Goal: Task Accomplishment & Management: Manage account settings

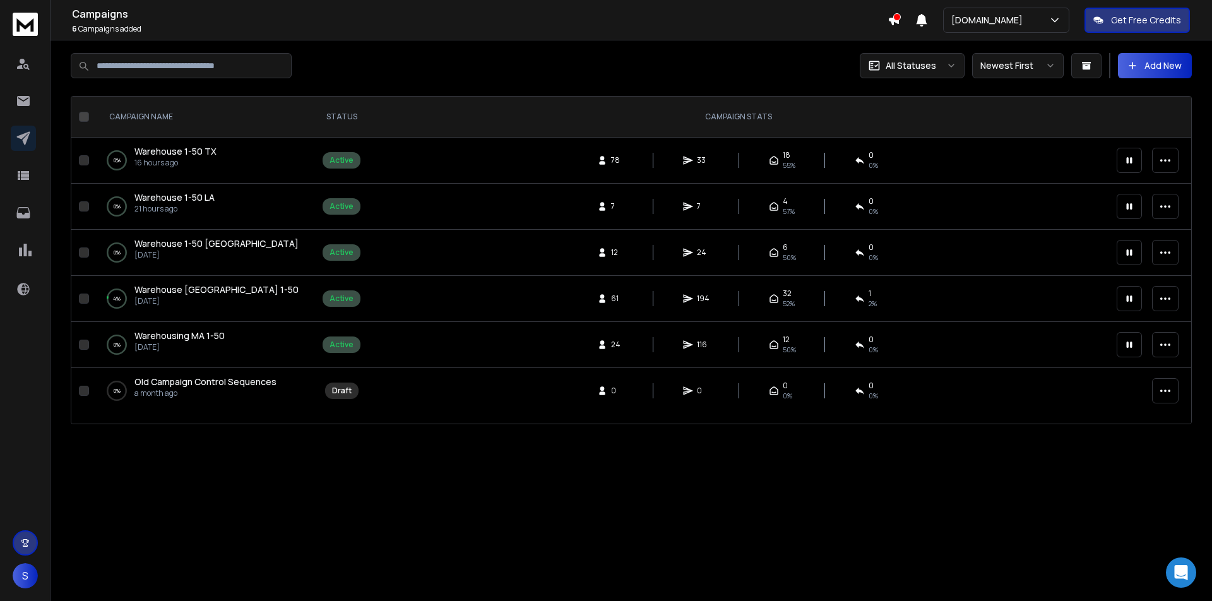
click at [193, 292] on span "Warehouse [GEOGRAPHIC_DATA] 1-50" at bounding box center [216, 289] width 164 height 12
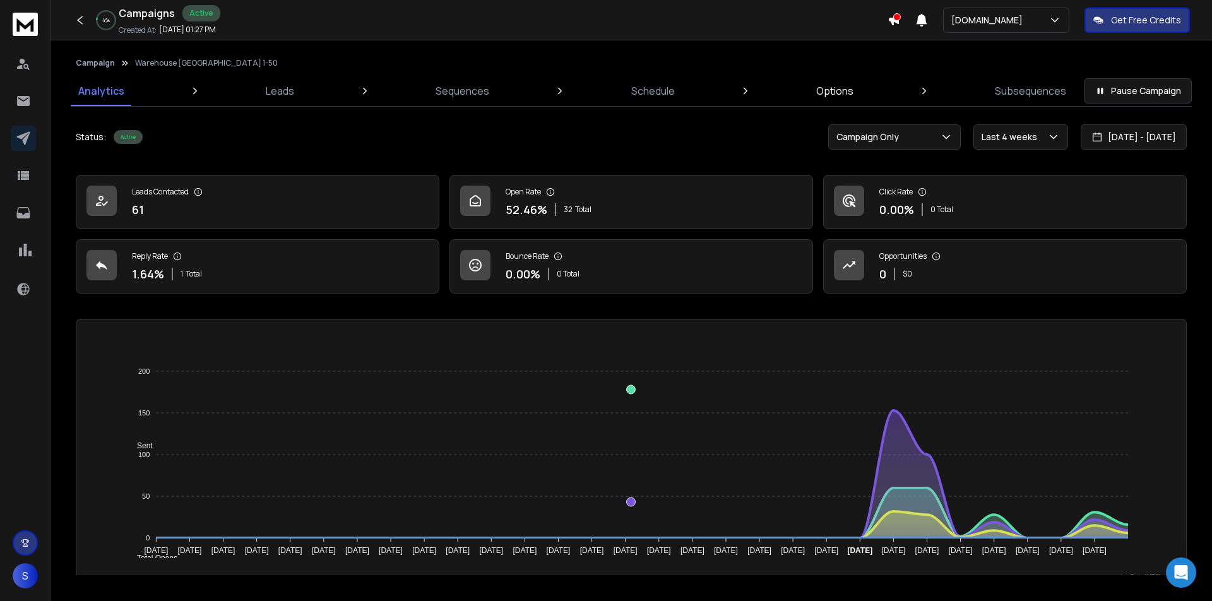
click at [821, 90] on p "Options" at bounding box center [834, 90] width 37 height 15
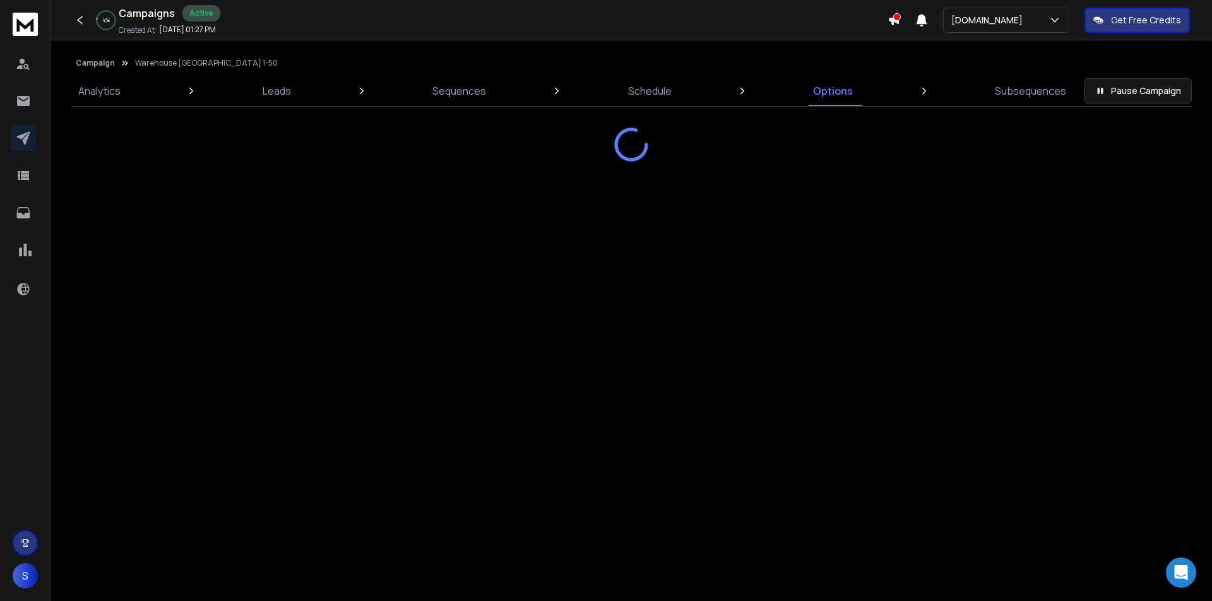
select select "**********"
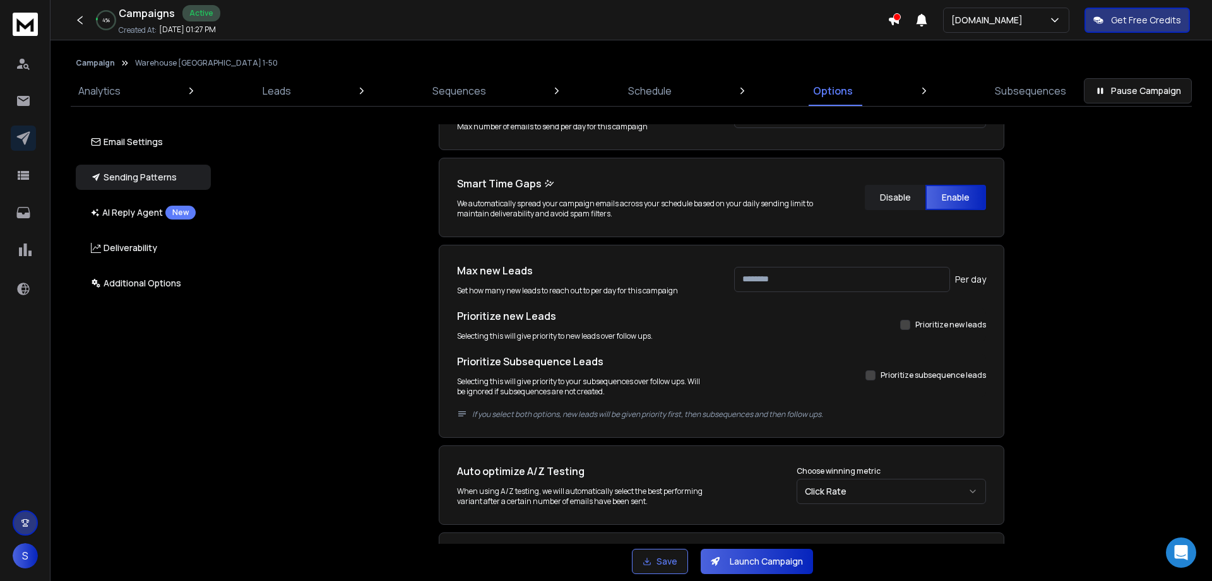
scroll to position [1275, 0]
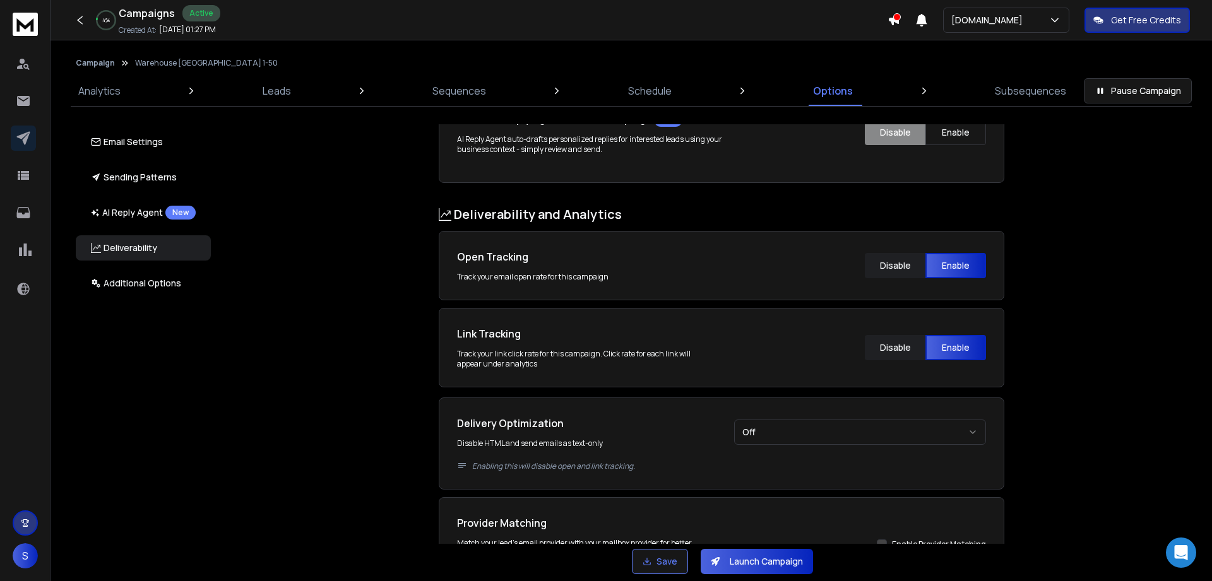
click at [384, 323] on div "Email Accounts Accounts to Use Select one or more accounts to send emails from …" at bounding box center [729, 334] width 996 height 420
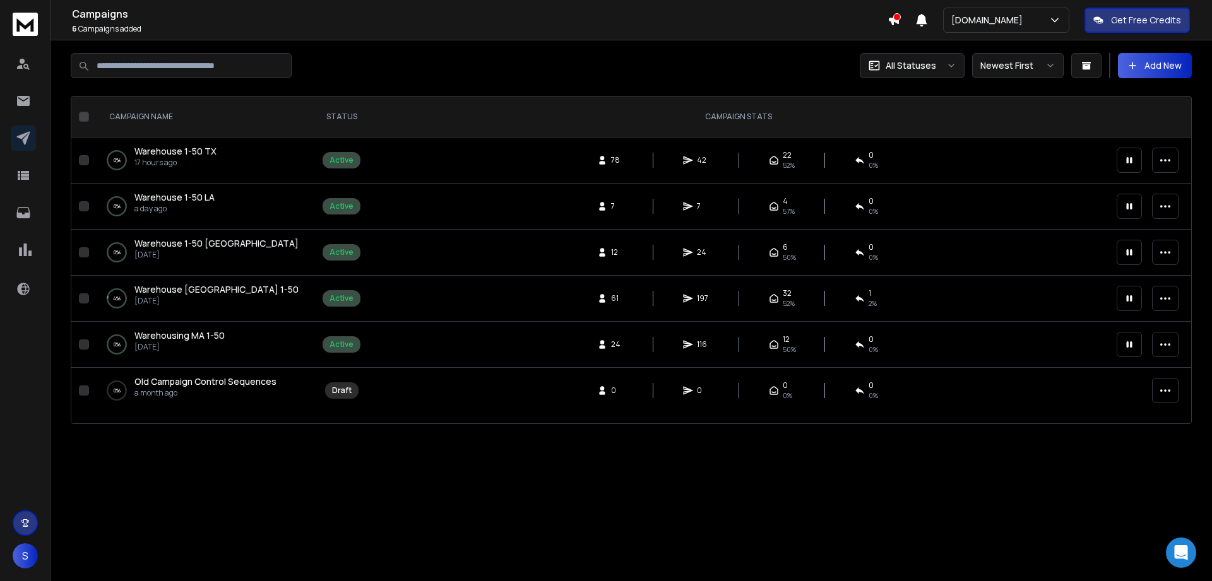
click at [186, 199] on span "Warehouse 1-50 LA" at bounding box center [174, 197] width 80 height 12
click at [206, 243] on span "Warehouse 1-50 [GEOGRAPHIC_DATA]" at bounding box center [216, 243] width 164 height 12
click at [173, 153] on span "Warehouse 1-50 TX" at bounding box center [175, 151] width 82 height 12
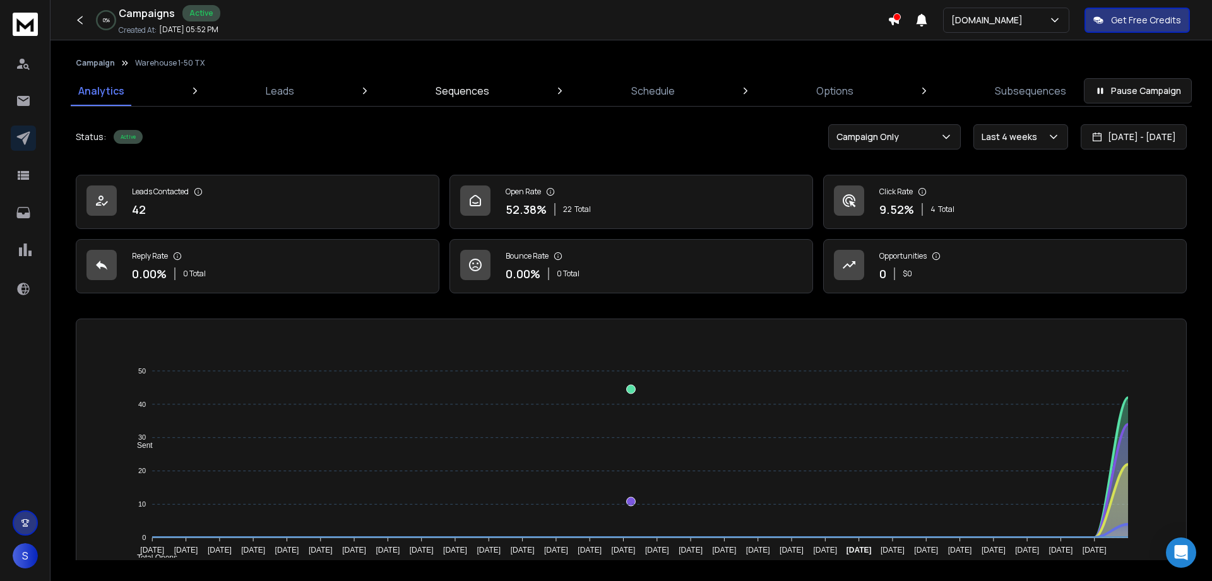
click at [452, 83] on p "Sequences" at bounding box center [463, 90] width 54 height 15
click at [293, 90] on p "Leads" at bounding box center [280, 90] width 28 height 15
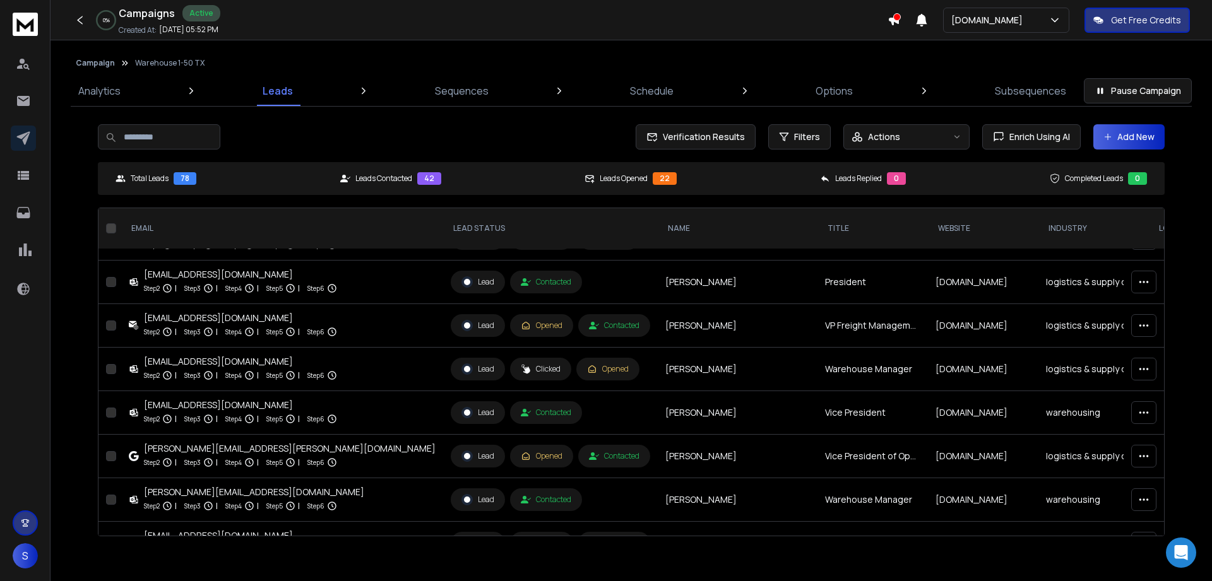
scroll to position [1288, 0]
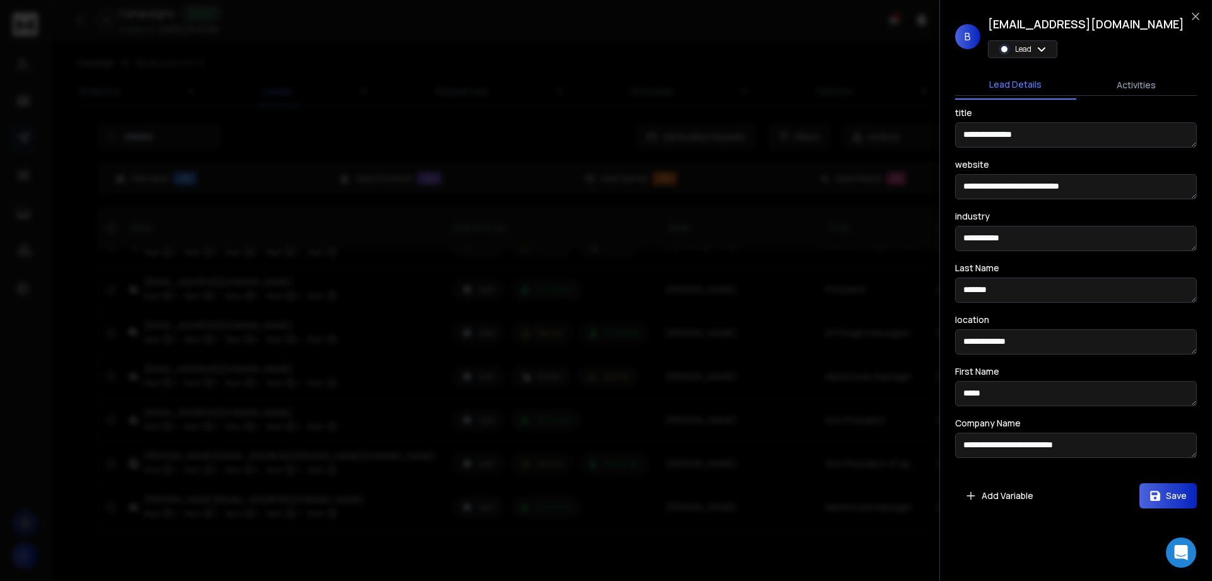
click at [1115, 191] on textarea "**********" at bounding box center [1076, 186] width 242 height 25
click at [1197, 14] on icon "button" at bounding box center [1195, 16] width 6 height 6
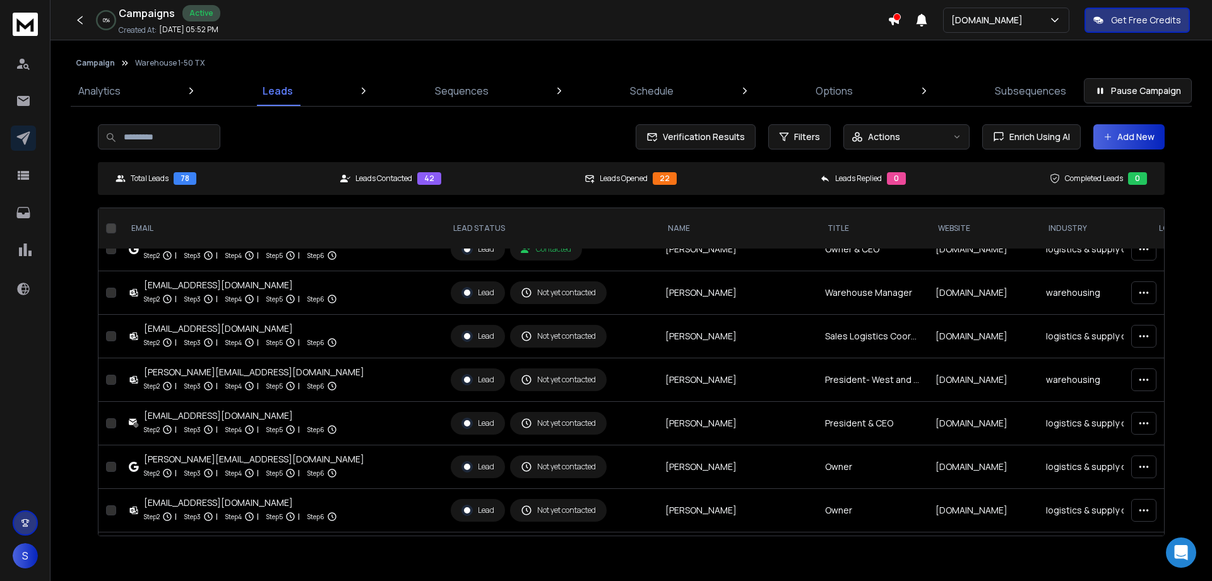
scroll to position [1842, 0]
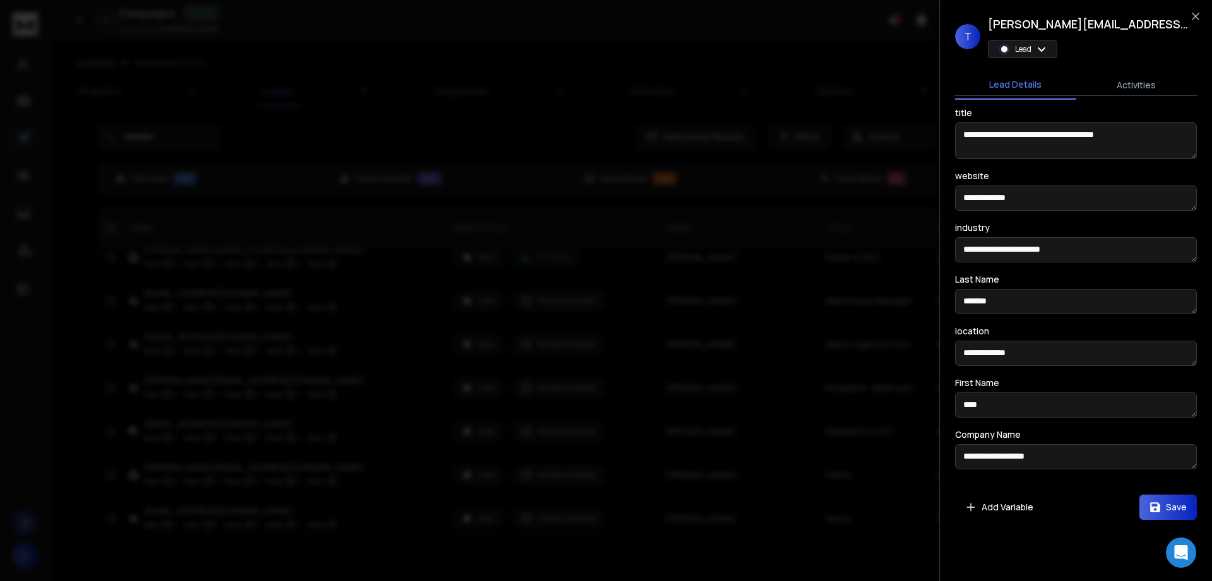
click at [1067, 196] on textarea "**********" at bounding box center [1076, 198] width 242 height 25
click at [1195, 15] on icon "button" at bounding box center [1195, 16] width 6 height 6
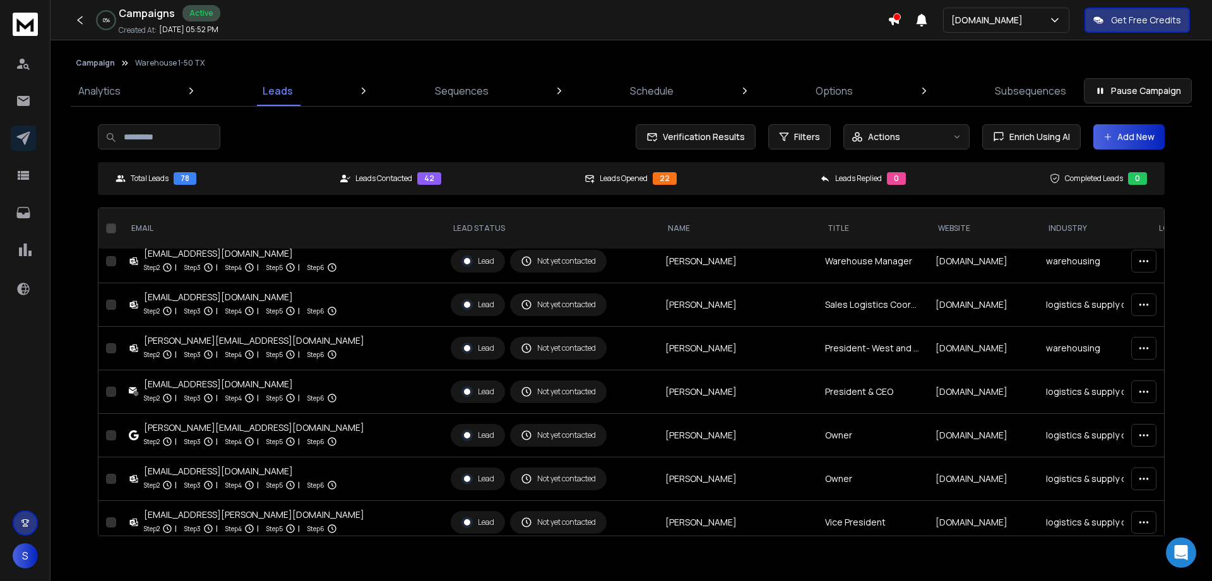
scroll to position [1969, 0]
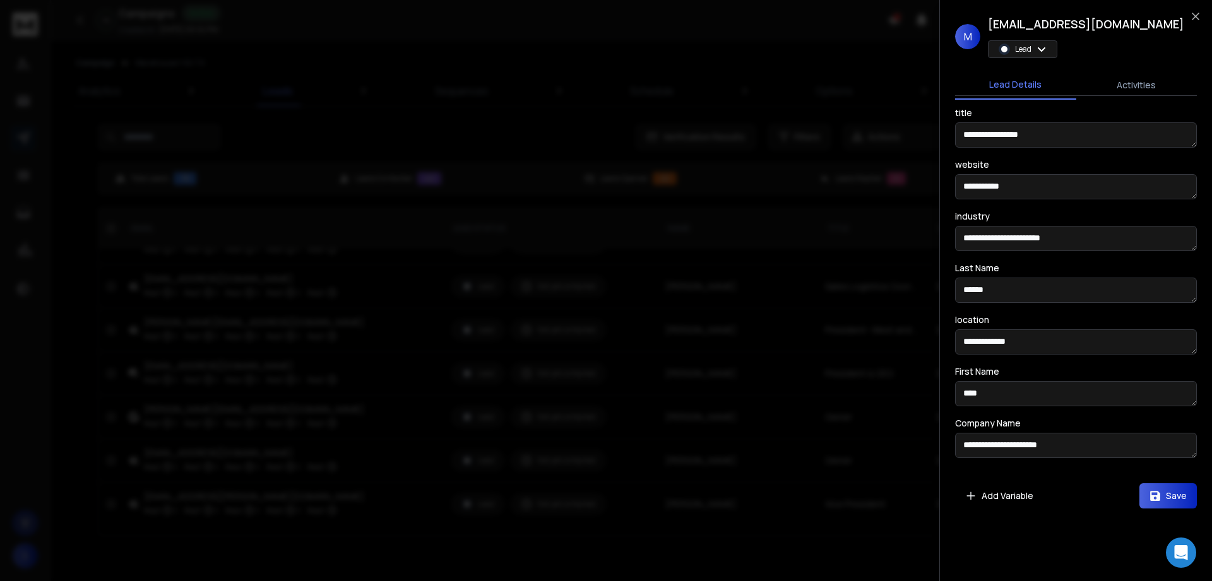
click at [1060, 189] on textarea "**********" at bounding box center [1076, 186] width 242 height 25
click at [1197, 16] on icon "button" at bounding box center [1195, 16] width 13 height 13
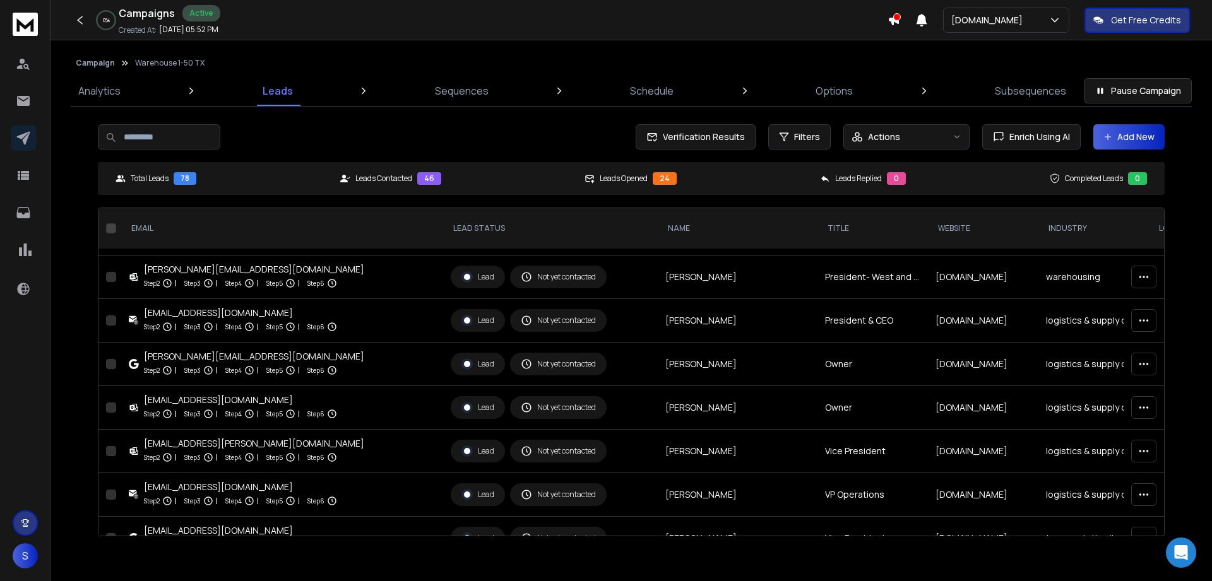
scroll to position [1061, 0]
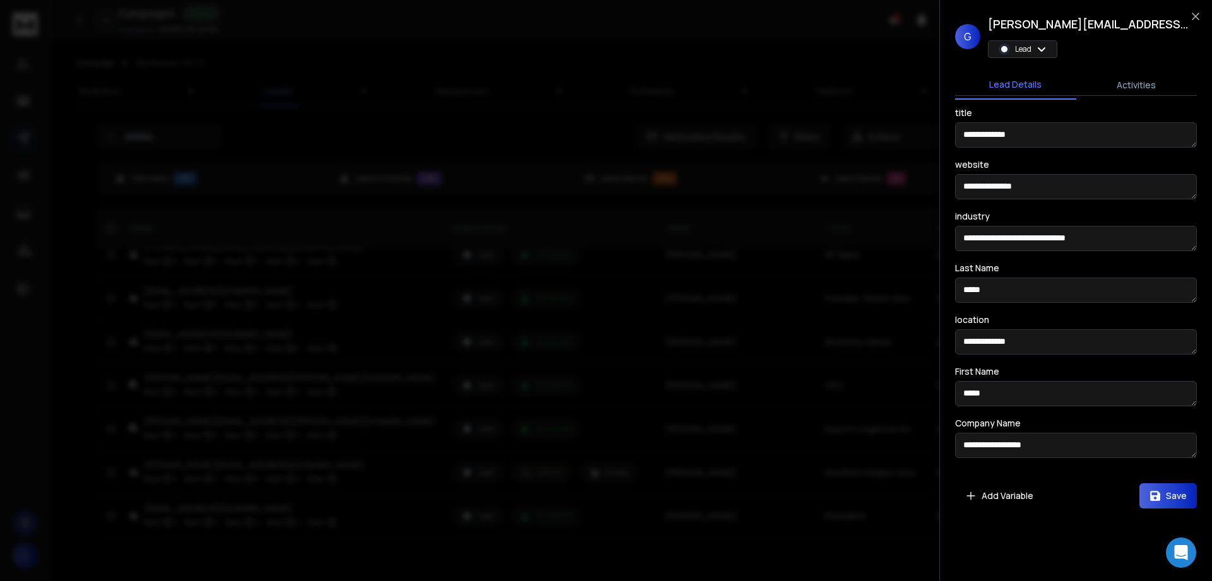
click at [1072, 186] on textarea "**********" at bounding box center [1076, 186] width 242 height 25
click at [1193, 14] on icon "button" at bounding box center [1195, 16] width 6 height 6
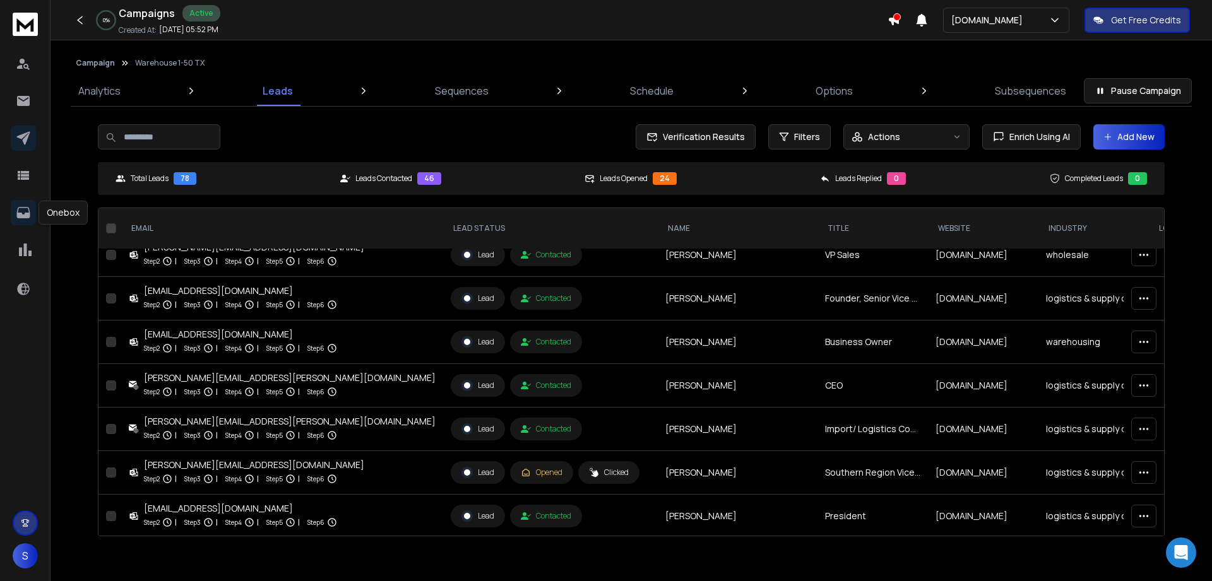
click at [33, 215] on link at bounding box center [23, 212] width 25 height 25
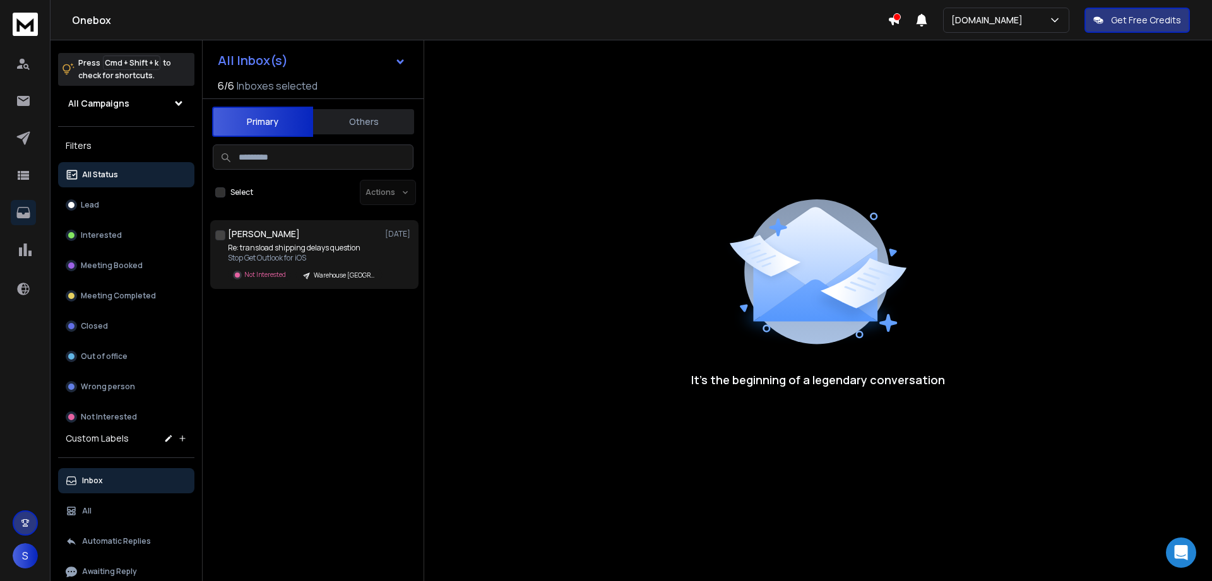
click at [300, 254] on p "Stop Get Outlook for iOS" at bounding box center [303, 258] width 151 height 10
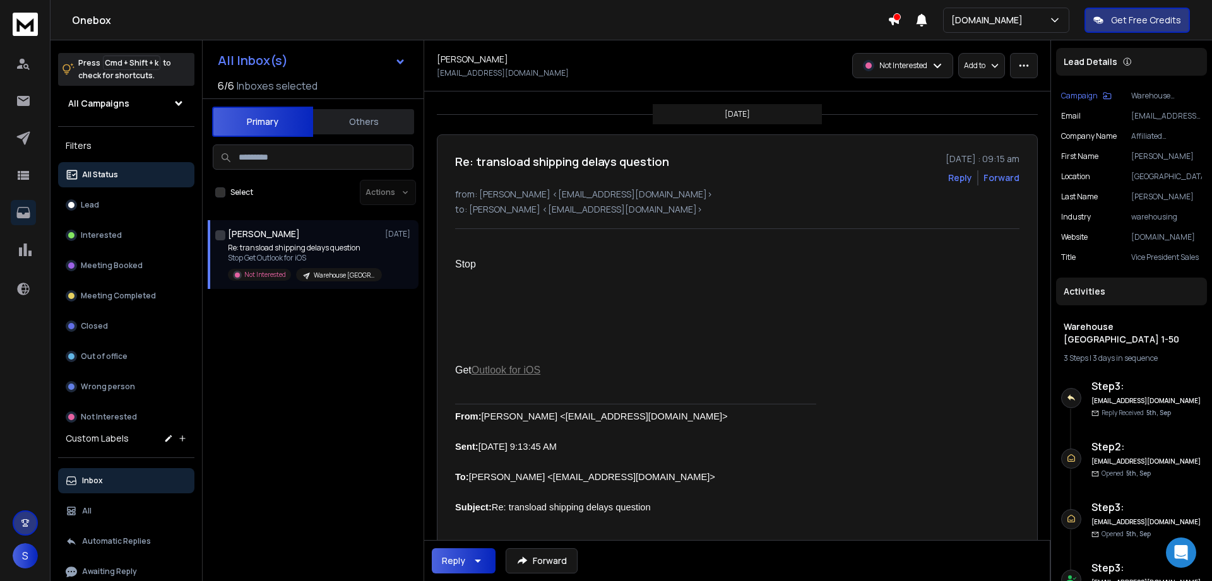
click at [223, 235] on button "button" at bounding box center [220, 235] width 10 height 10
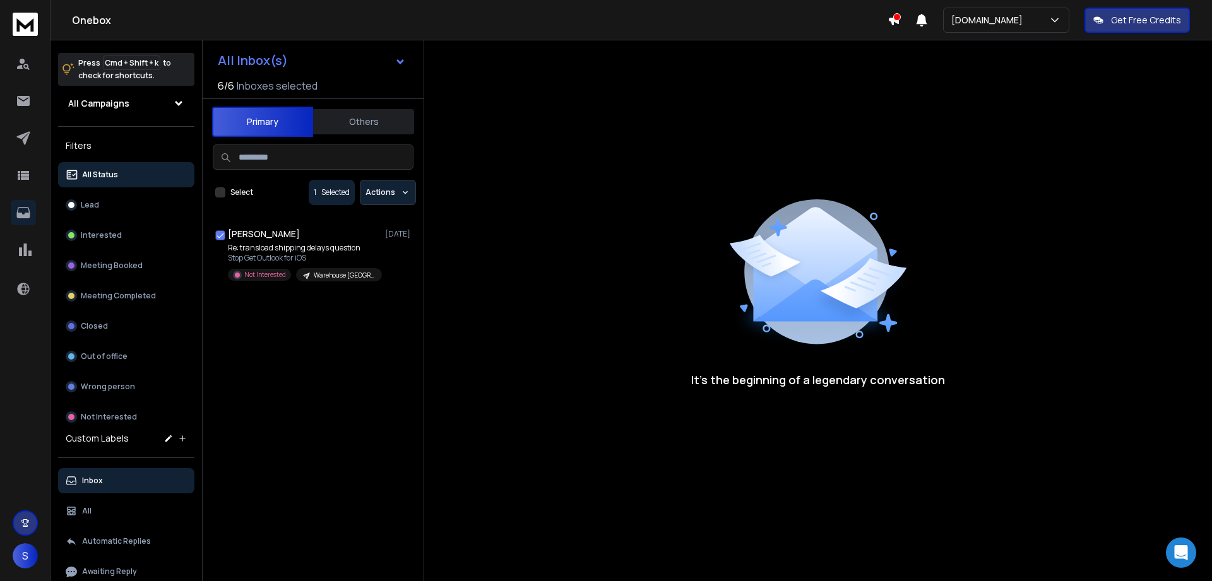
click at [398, 191] on button "Actions" at bounding box center [388, 192] width 56 height 25
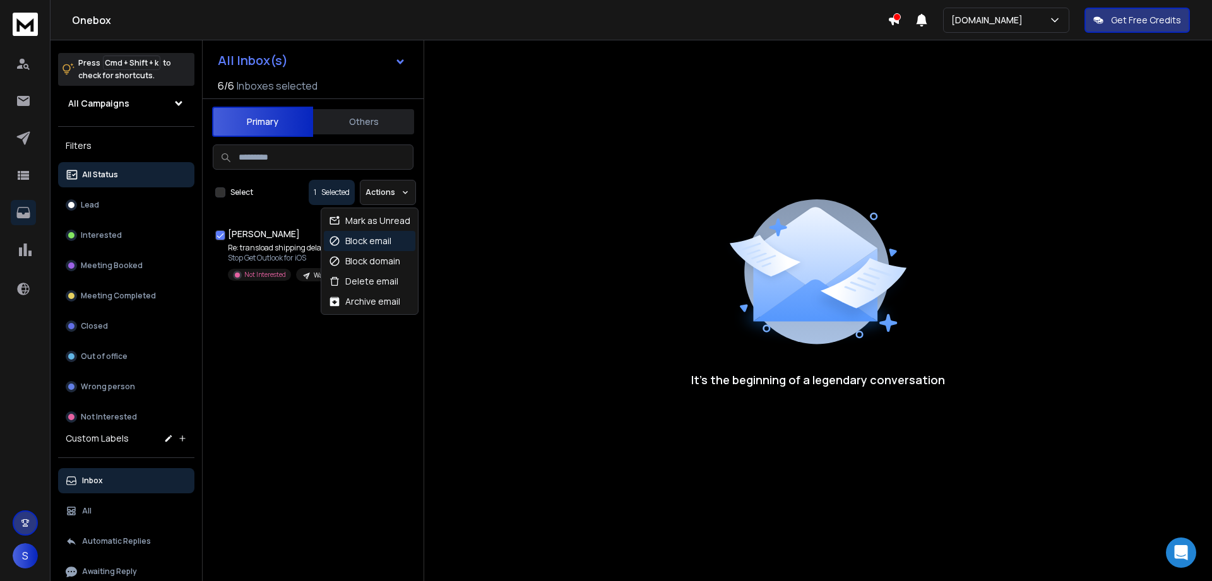
click at [390, 241] on div "Block email" at bounding box center [360, 241] width 62 height 13
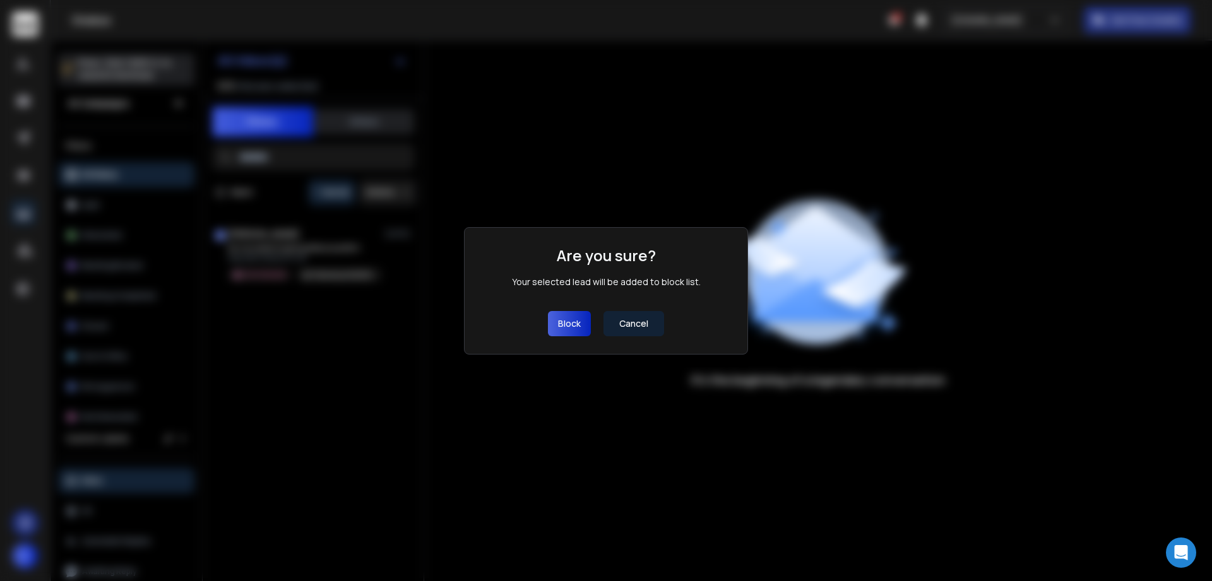
click at [571, 322] on p "Block" at bounding box center [569, 323] width 23 height 13
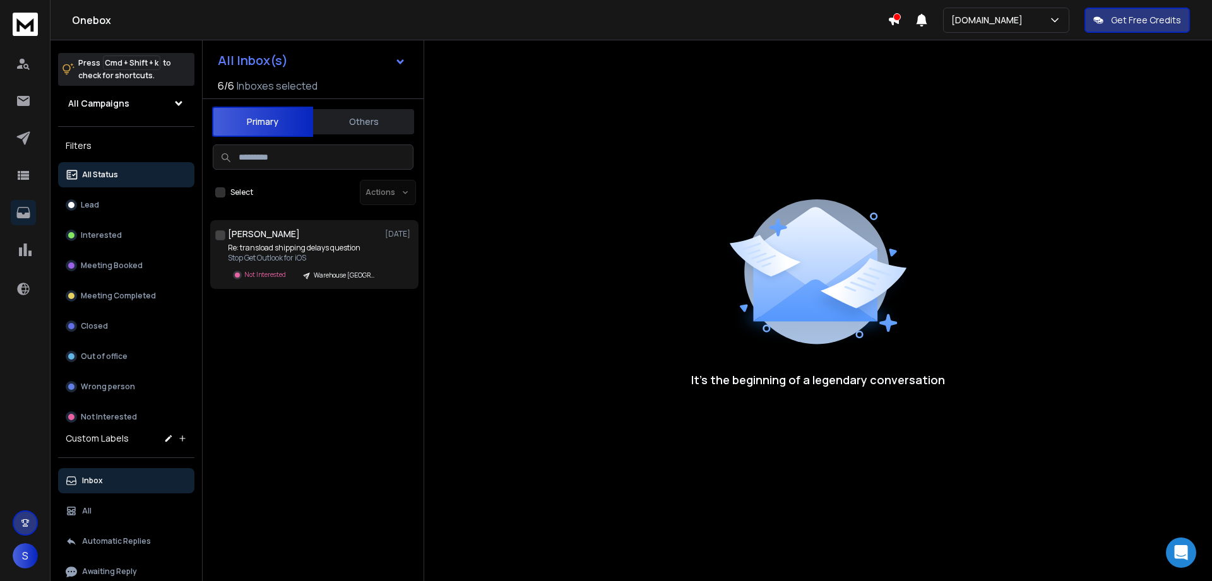
click at [375, 255] on p "Stop Get Outlook for iOS" at bounding box center [303, 258] width 151 height 10
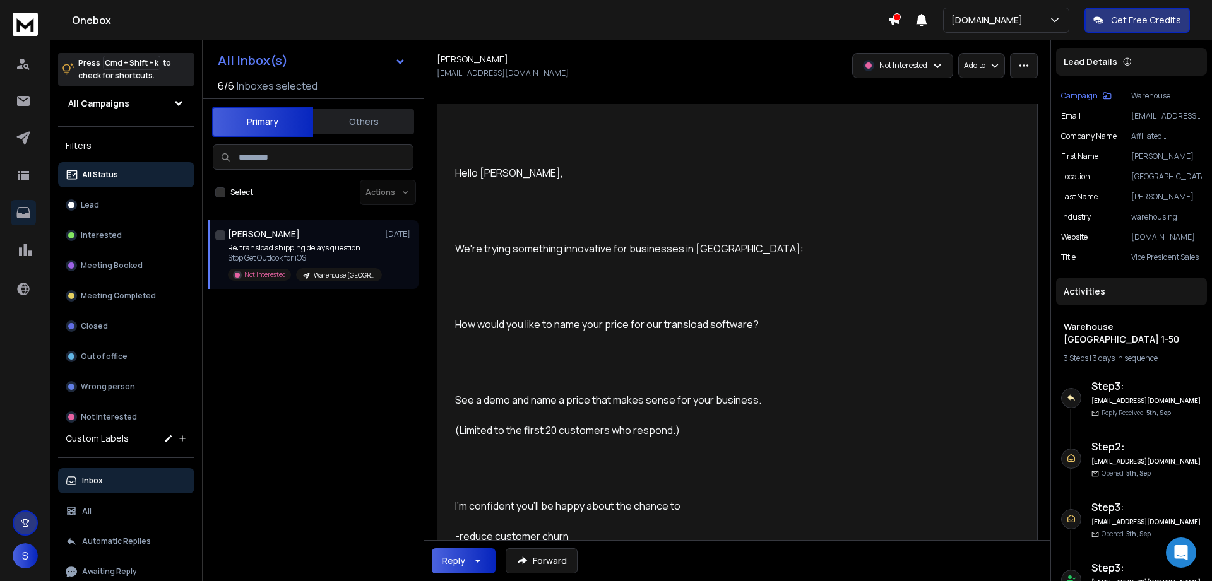
scroll to position [693, 0]
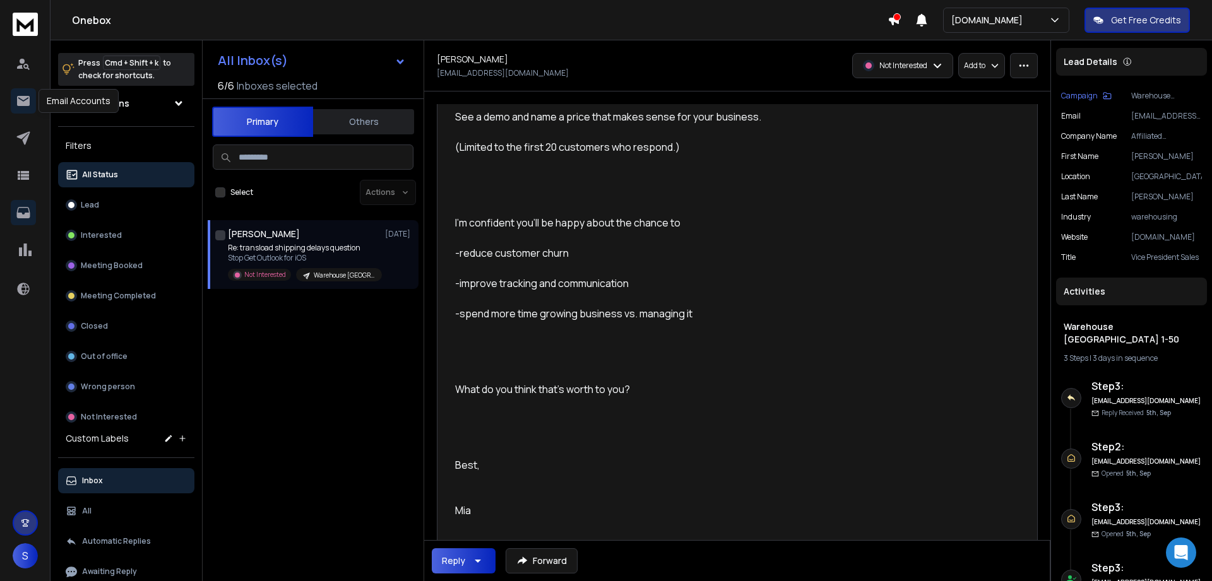
click at [25, 109] on link at bounding box center [23, 100] width 25 height 25
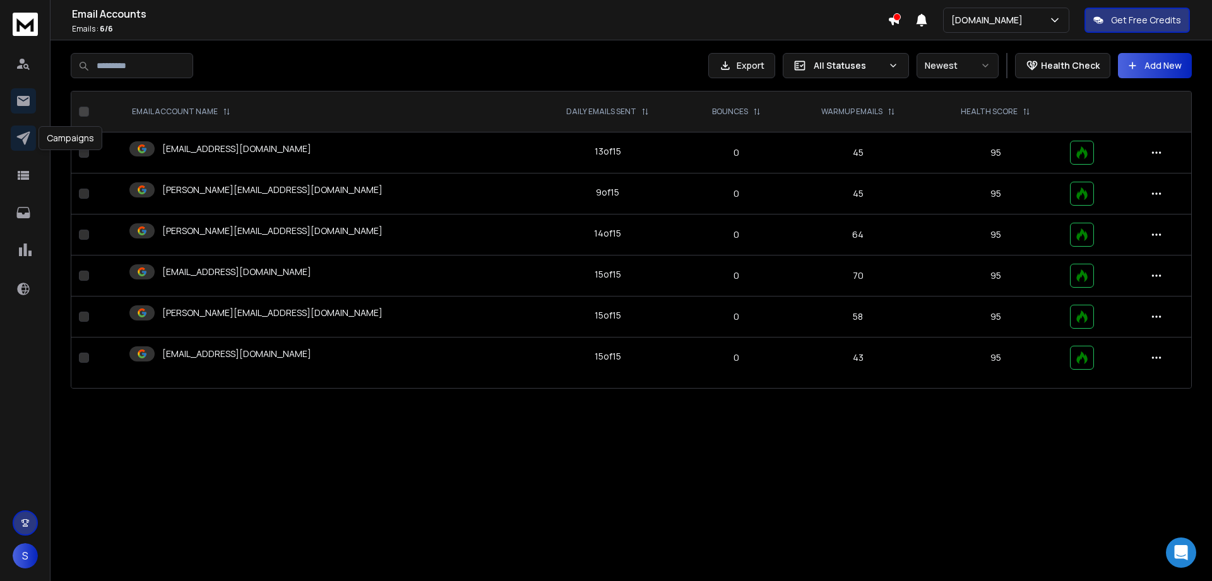
click at [32, 141] on link at bounding box center [23, 138] width 25 height 25
